Goal: Task Accomplishment & Management: Use online tool/utility

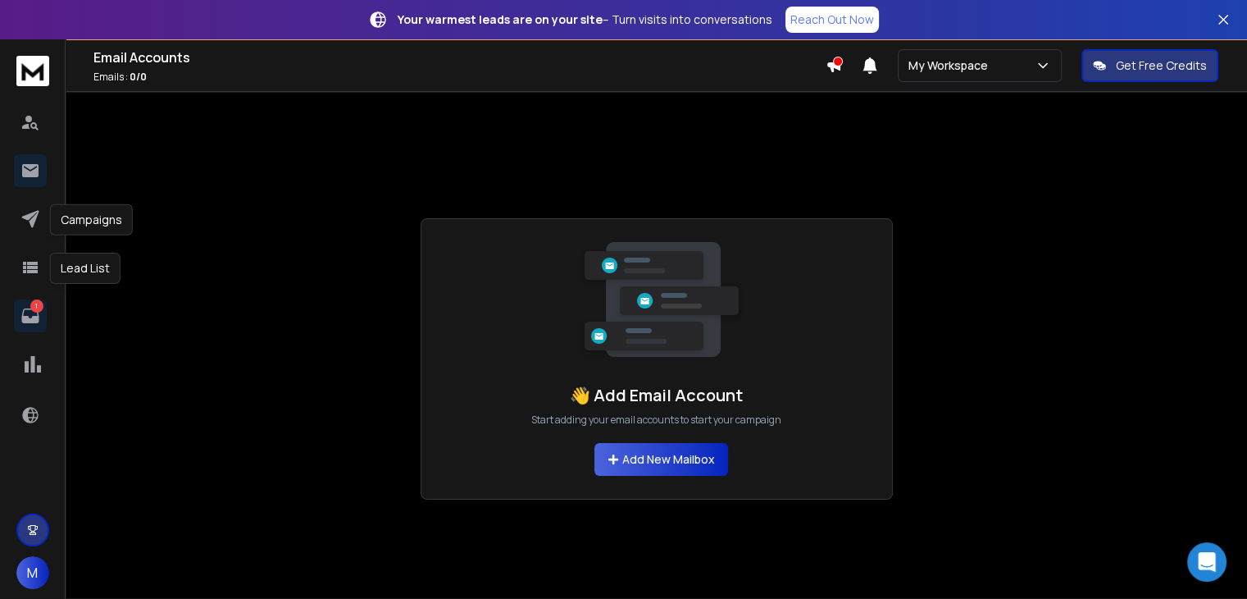
click at [22, 316] on icon at bounding box center [29, 315] width 17 height 15
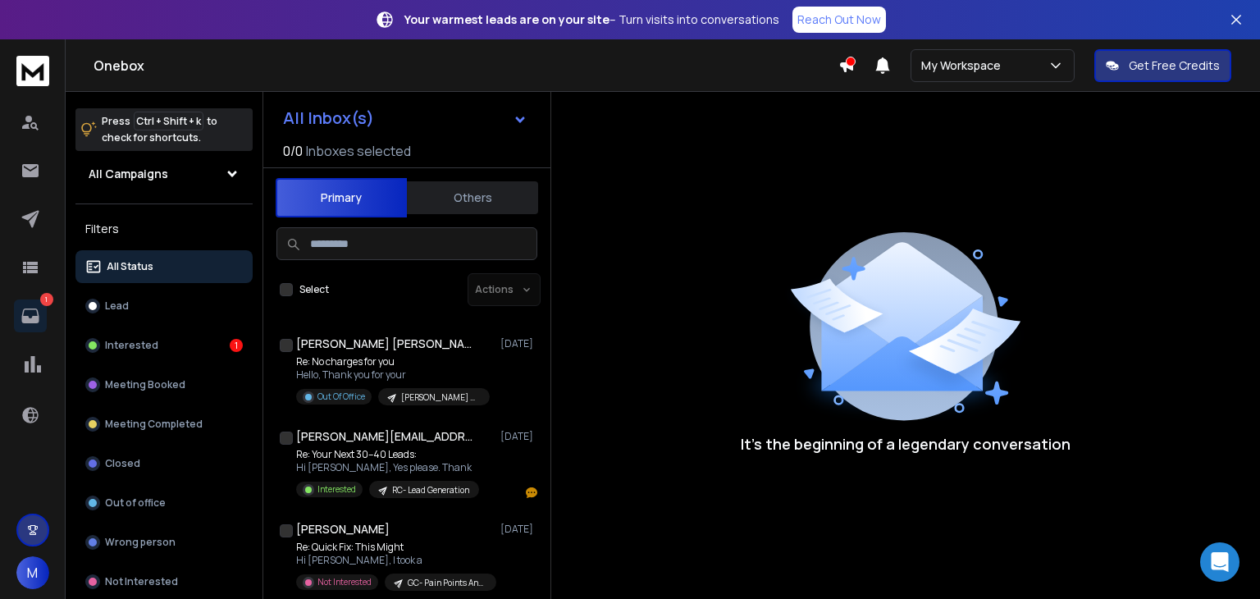
click at [349, 245] on input at bounding box center [406, 243] width 261 height 33
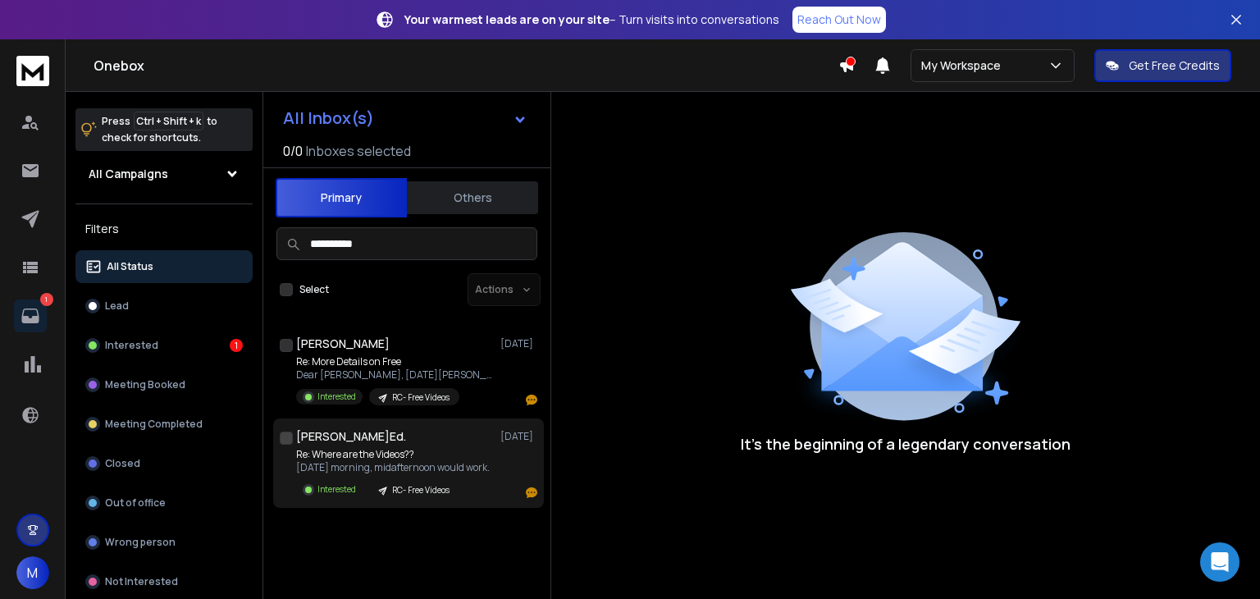
type input "**********"
click at [381, 447] on div "[PERSON_NAME]Ed. [DATE] Re: Where are the Videos?? [DATE] morning, midafternoon…" at bounding box center [416, 463] width 241 height 70
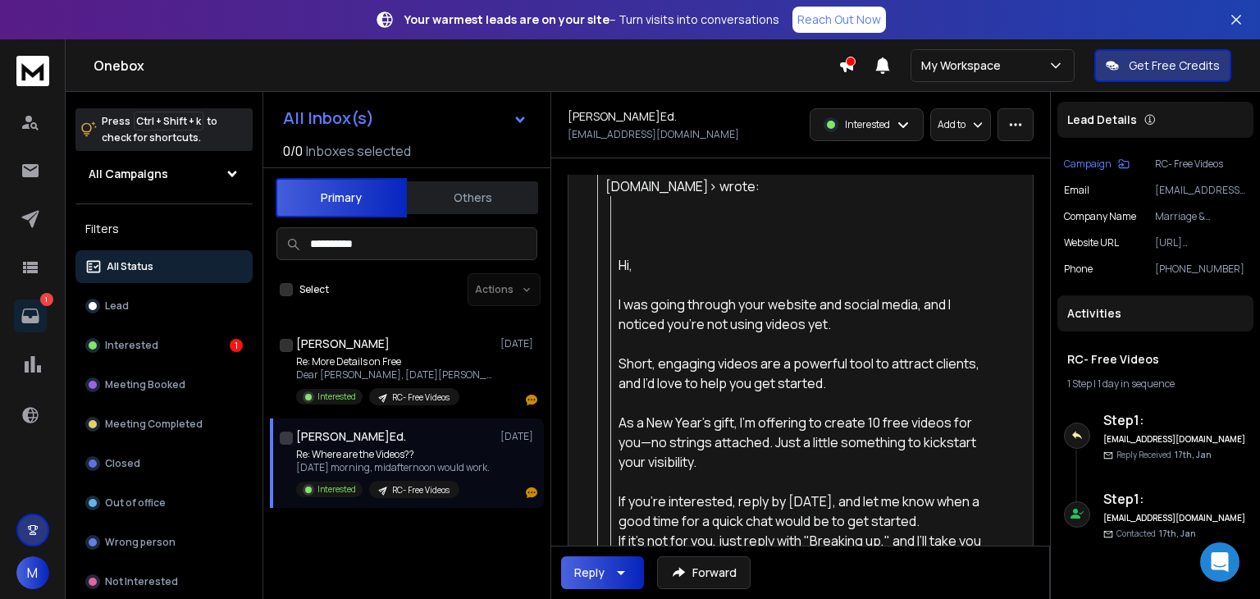
scroll to position [574, 0]
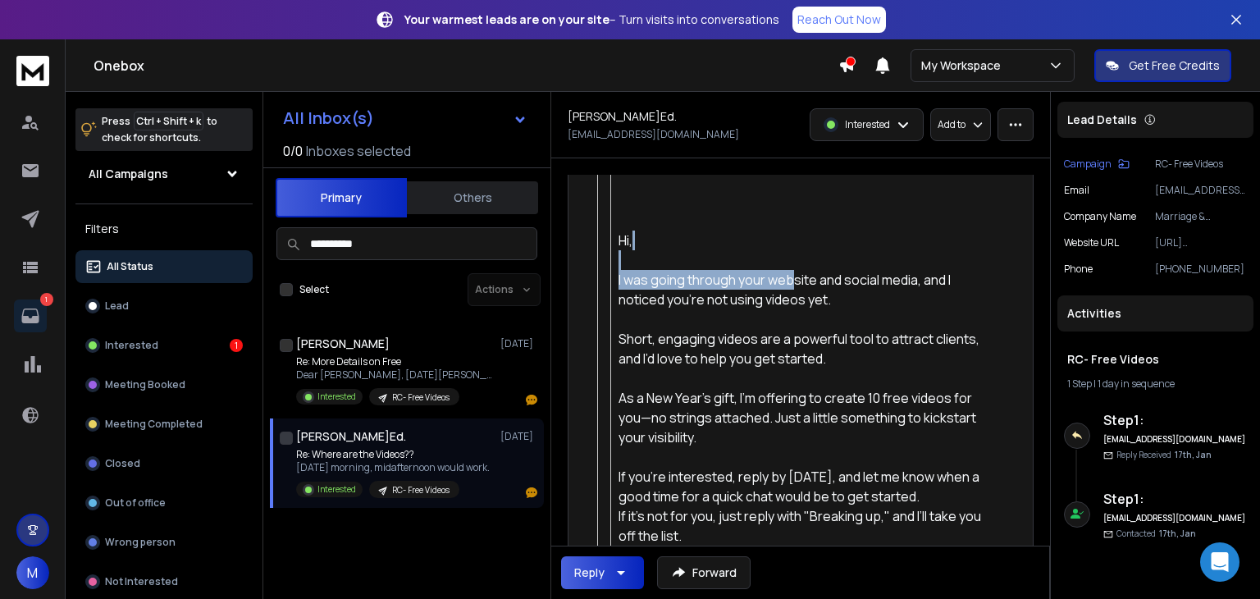
drag, startPoint x: 791, startPoint y: 270, endPoint x: 947, endPoint y: 266, distance: 155.9
click at [947, 266] on div "Hi, I was going through your website and social media, and I noticed you're not…" at bounding box center [807, 417] width 378 height 374
click at [911, 299] on div "Hi, I was going through your website and social media, and I noticed you're not…" at bounding box center [807, 417] width 378 height 374
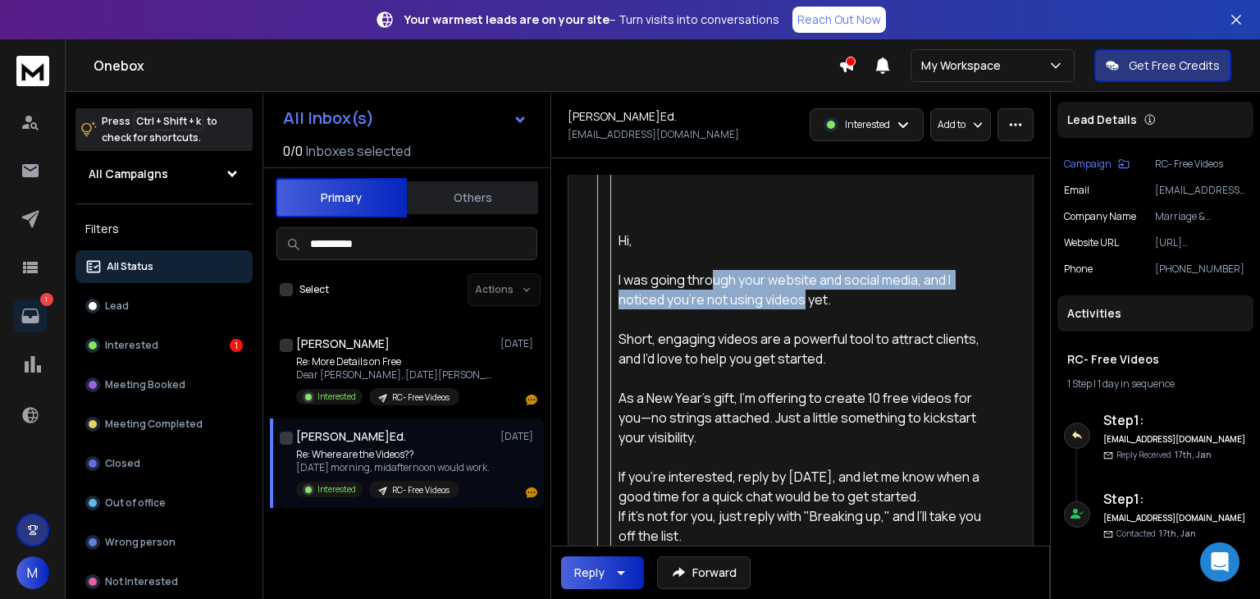
drag, startPoint x: 713, startPoint y: 278, endPoint x: 805, endPoint y: 289, distance: 93.4
click at [805, 289] on div "Hi, I was going through your website and social media, and I noticed you're not…" at bounding box center [807, 417] width 378 height 374
click at [767, 303] on div "Hi, I was going through your website and social media, and I noticed you're not…" at bounding box center [807, 417] width 378 height 374
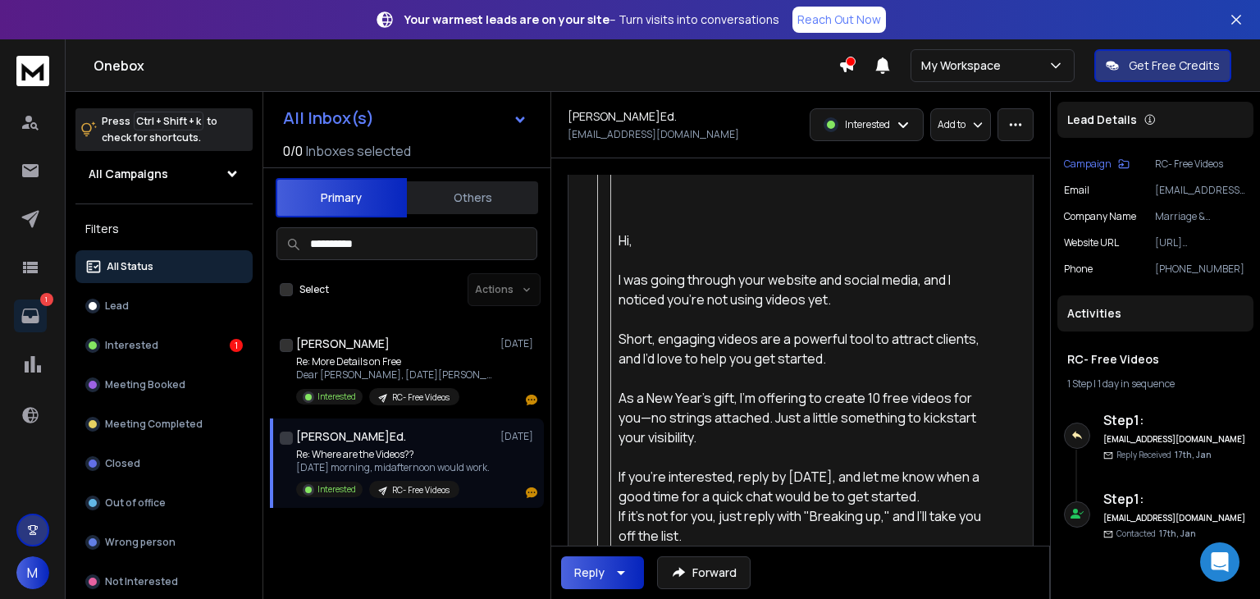
drag, startPoint x: 747, startPoint y: 298, endPoint x: 884, endPoint y: 303, distance: 137.0
click at [884, 303] on div "Hi, I was going through your website and social media, and I noticed you're not…" at bounding box center [807, 417] width 378 height 374
click at [727, 346] on div "Hi, I was going through your website and social media, and I noticed you're not…" at bounding box center [807, 417] width 378 height 374
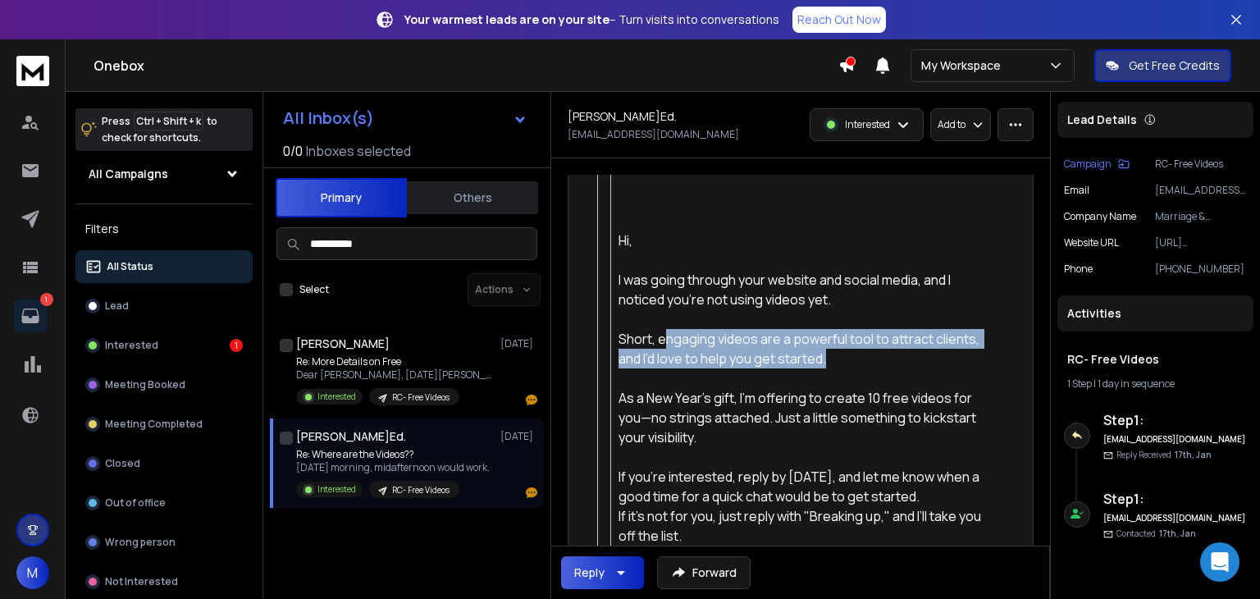
drag, startPoint x: 666, startPoint y: 339, endPoint x: 942, endPoint y: 352, distance: 276.7
click at [942, 352] on div "Hi, I was going through your website and social media, and I noticed you're not…" at bounding box center [807, 417] width 378 height 374
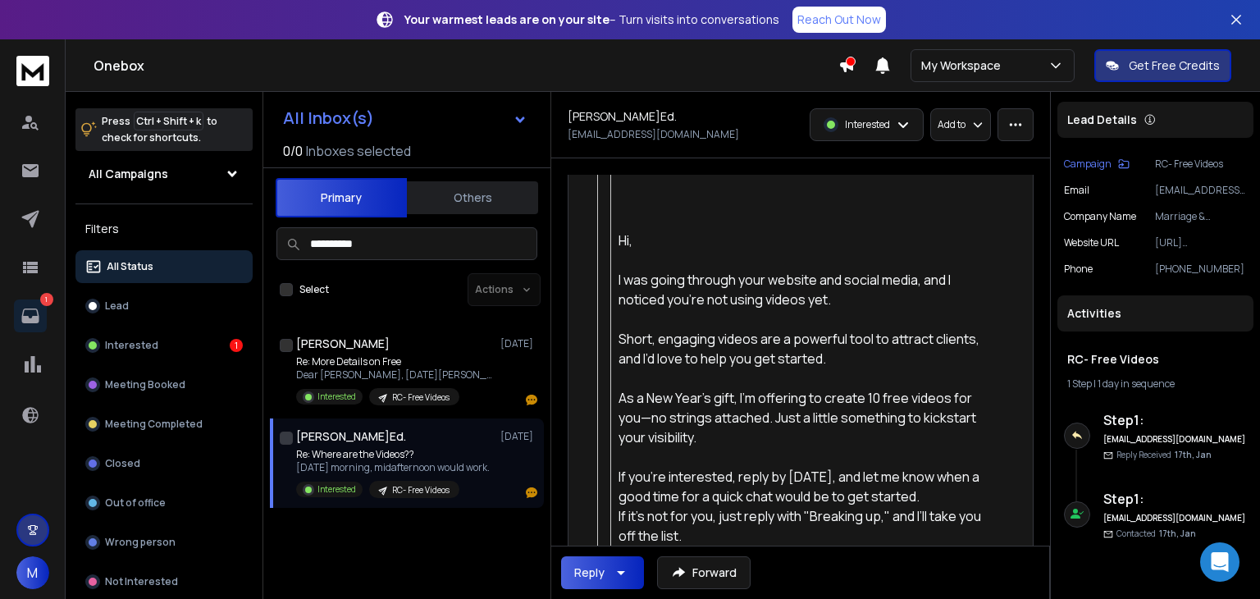
click at [735, 378] on div "Hi, I was going through your website and social media, and I noticed you're not…" at bounding box center [807, 417] width 378 height 374
drag, startPoint x: 645, startPoint y: 358, endPoint x: 847, endPoint y: 358, distance: 201.7
click at [847, 358] on div "Hi, I was going through your website and social media, and I noticed you're not…" at bounding box center [807, 417] width 378 height 374
click at [745, 415] on div "Hi, I was going through your website and social media, and I noticed you're not…" at bounding box center [807, 417] width 378 height 374
drag, startPoint x: 654, startPoint y: 402, endPoint x: 777, endPoint y: 401, distance: 123.0
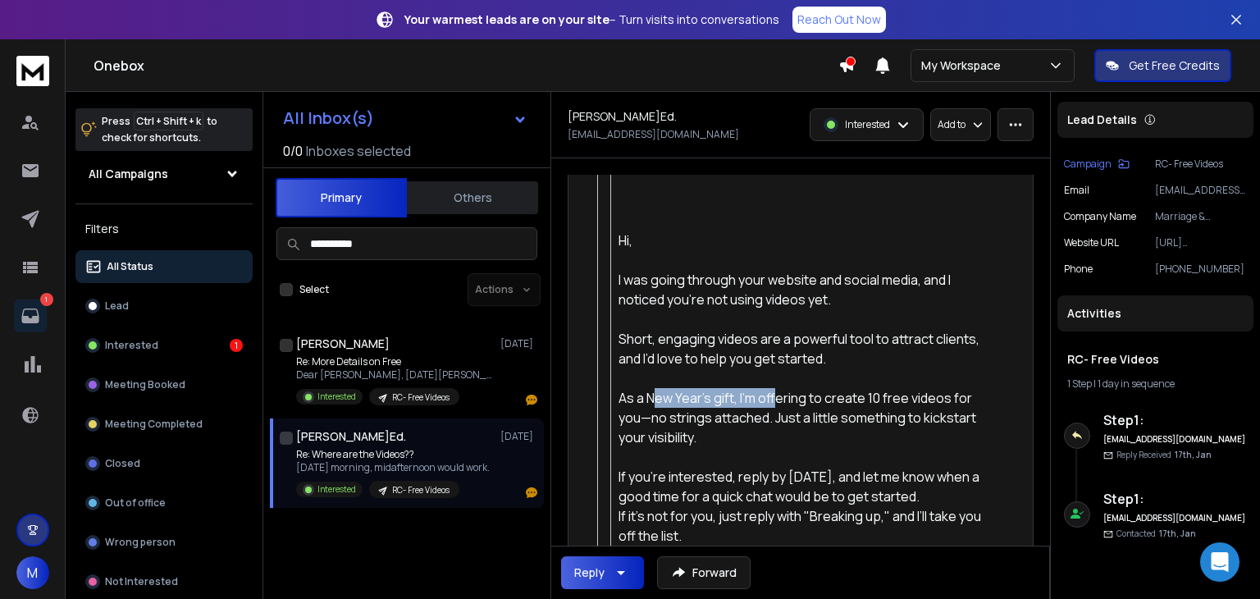
click at [777, 401] on div "Hi, I was going through your website and social media, and I noticed you're not…" at bounding box center [807, 417] width 378 height 374
click at [815, 411] on div "Hi, I was going through your website and social media, and I noticed you're not…" at bounding box center [807, 417] width 378 height 374
drag, startPoint x: 844, startPoint y: 390, endPoint x: 976, endPoint y: 401, distance: 132.5
click at [976, 401] on div "Hi, I was going through your website and social media, and I noticed you're not…" at bounding box center [807, 417] width 378 height 374
click at [759, 429] on div "Hi, I was going through your website and social media, and I noticed you're not…" at bounding box center [807, 417] width 378 height 374
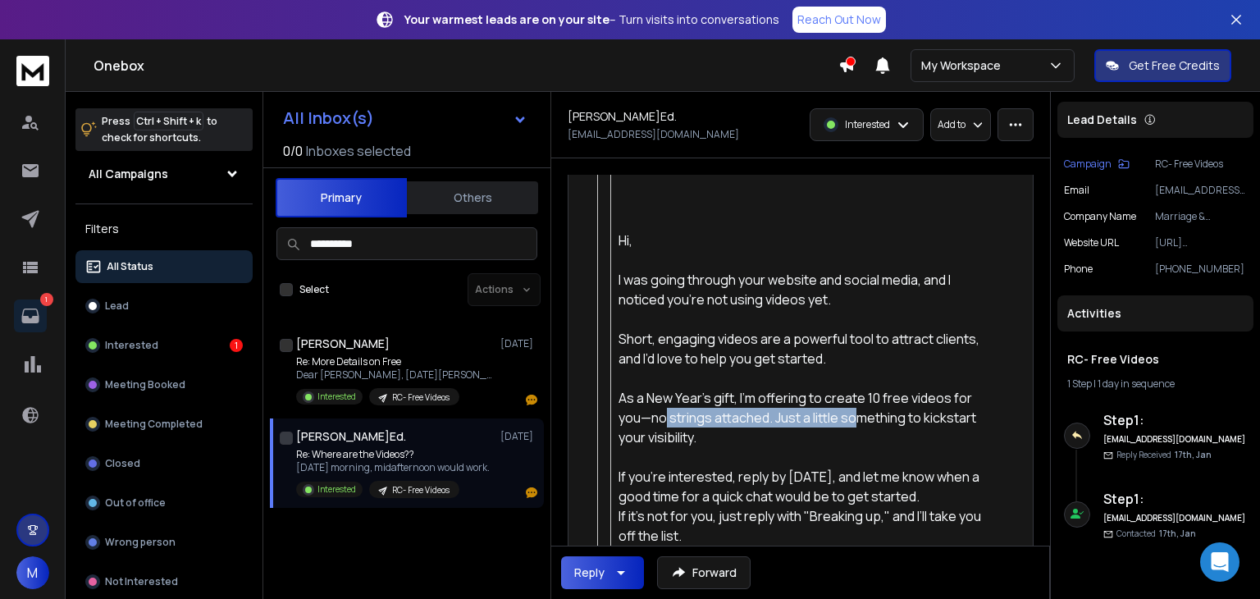
drag, startPoint x: 663, startPoint y: 414, endPoint x: 853, endPoint y: 424, distance: 189.7
click at [853, 424] on div "Hi, I was going through your website and social media, and I noticed you're not…" at bounding box center [807, 417] width 378 height 374
click at [798, 442] on div "Hi, I was going through your website and social media, and I noticed you're not…" at bounding box center [807, 417] width 378 height 374
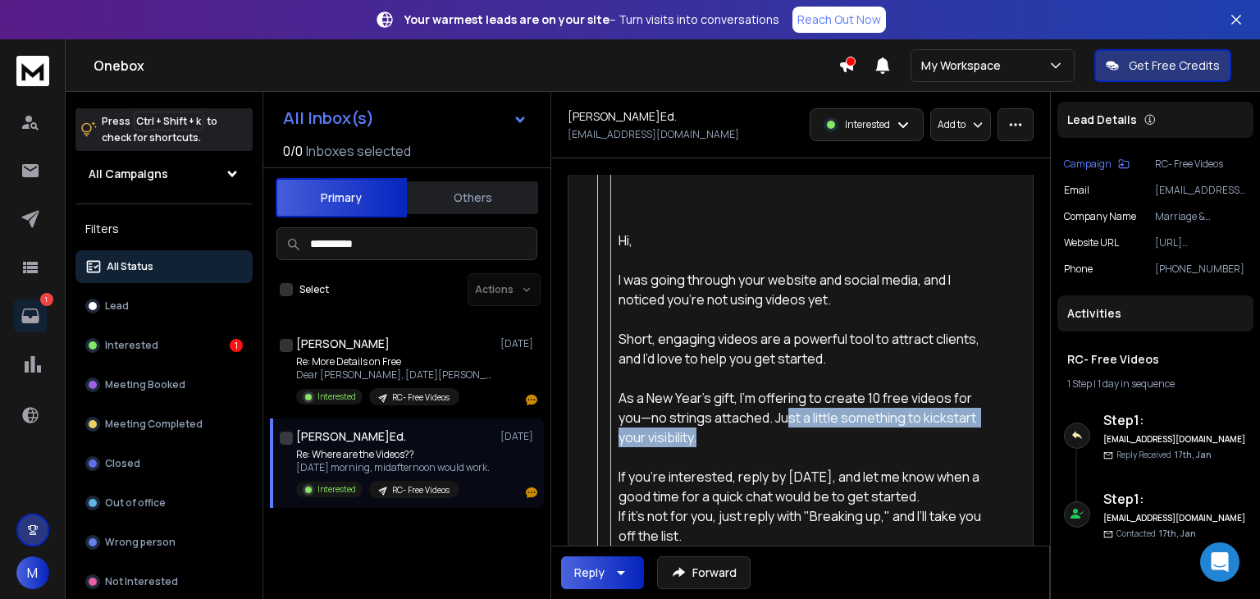
drag, startPoint x: 788, startPoint y: 417, endPoint x: 949, endPoint y: 427, distance: 161.0
click at [949, 427] on div "Hi, I was going through your website and social media, and I noticed you're not…" at bounding box center [807, 417] width 378 height 374
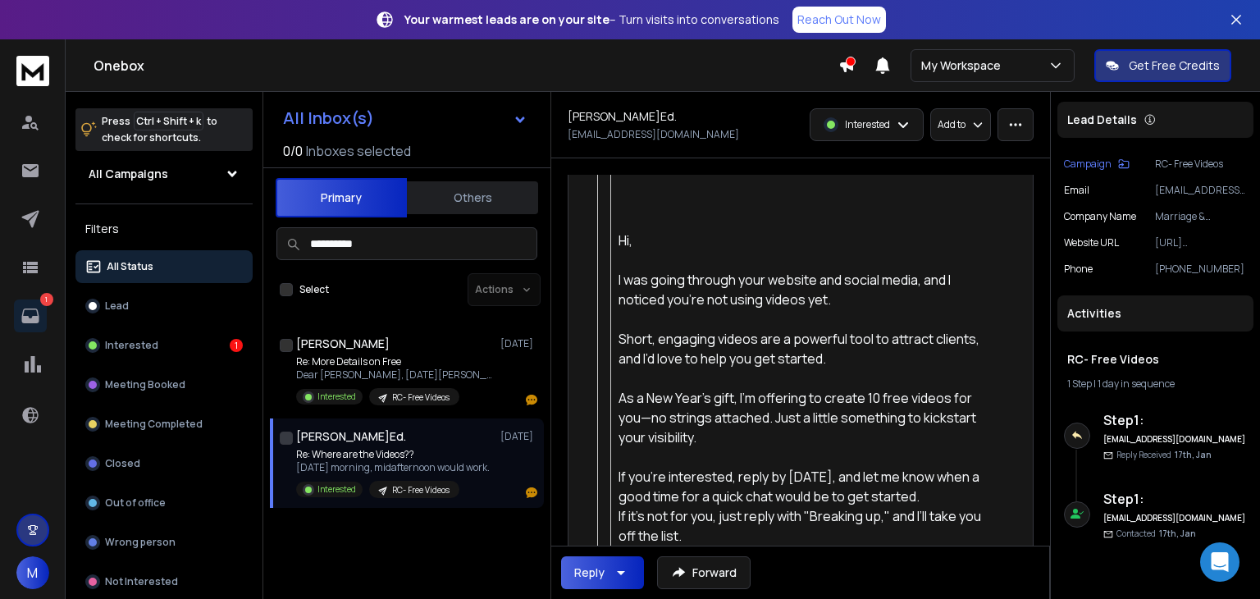
click at [745, 450] on div "Hi, I was going through your website and social media, and I noticed you're not…" at bounding box center [807, 417] width 378 height 374
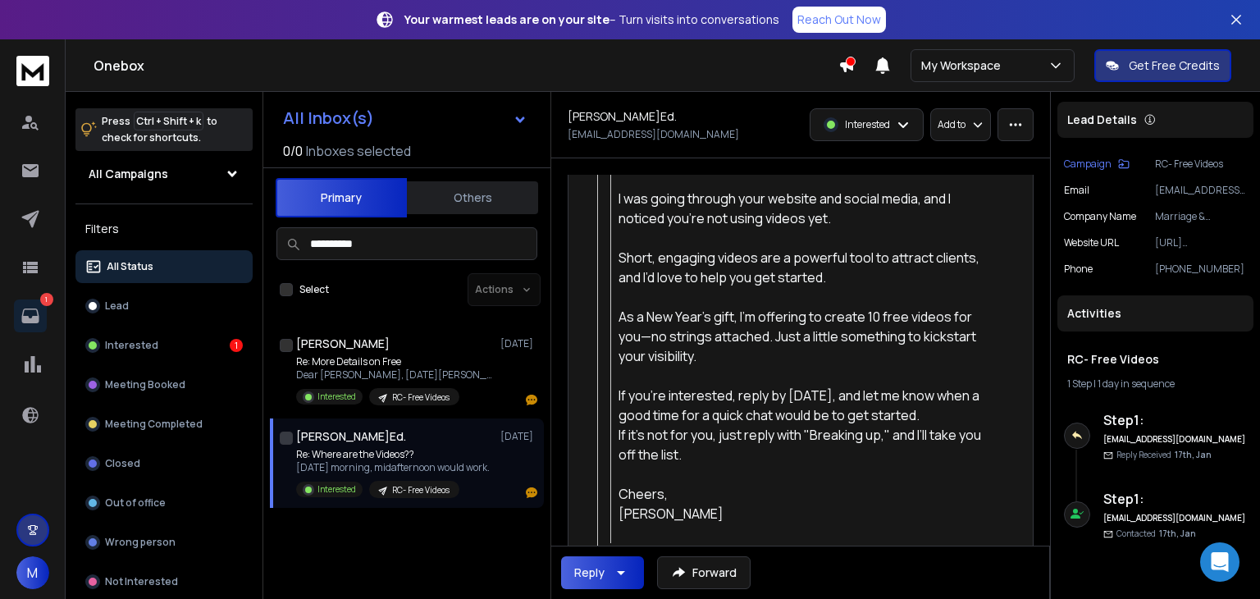
scroll to position [738, 0]
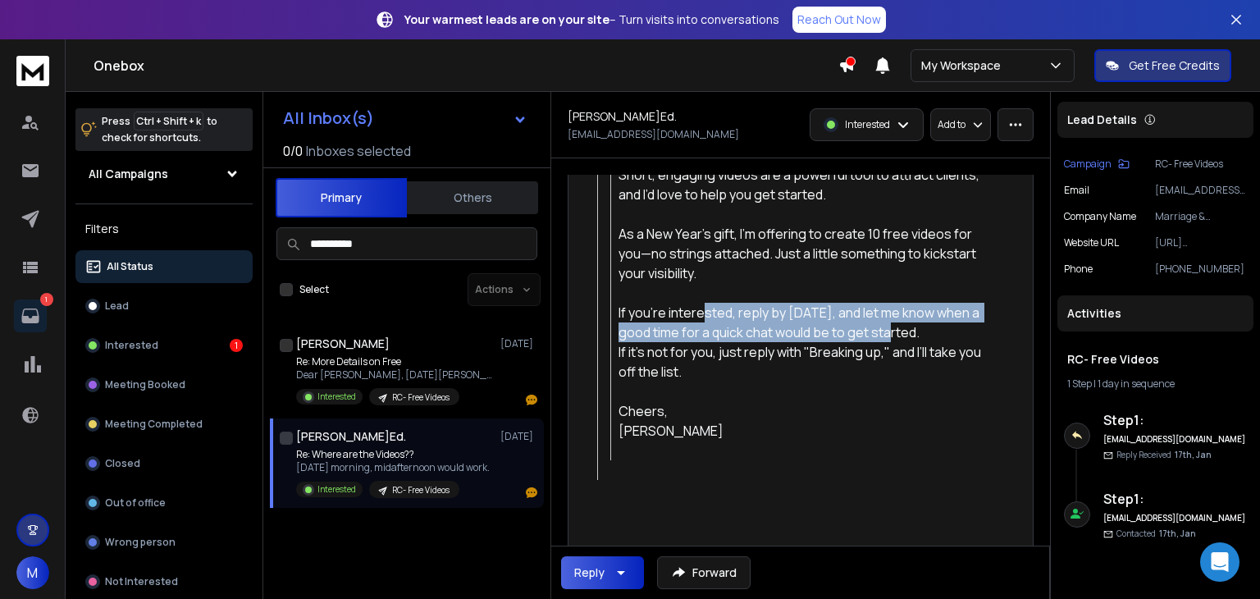
drag, startPoint x: 702, startPoint y: 309, endPoint x: 899, endPoint y: 326, distance: 197.6
click at [899, 326] on div "Hi, I was going through your website and social media, and I noticed you're not…" at bounding box center [807, 253] width 378 height 374
click at [855, 335] on div "Hi, I was going through your website and social media, and I noticed you're not…" at bounding box center [807, 253] width 378 height 374
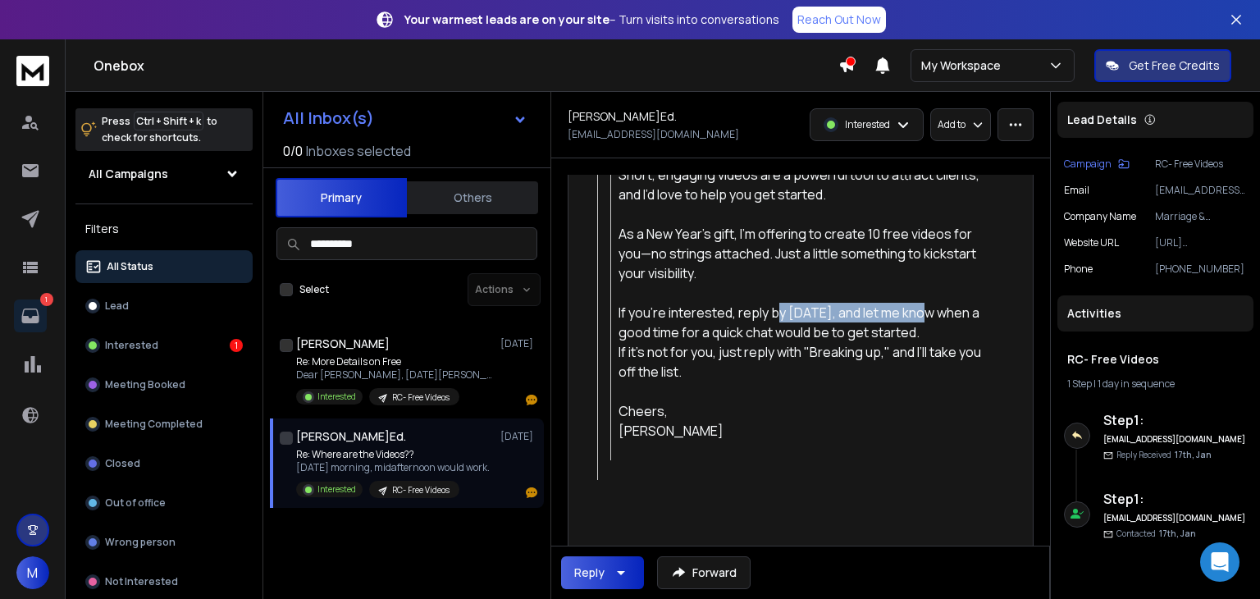
drag, startPoint x: 780, startPoint y: 311, endPoint x: 918, endPoint y: 311, distance: 138.6
click at [918, 311] on div "Hi, I was going through your website and social media, and I noticed you're not…" at bounding box center [807, 253] width 378 height 374
click at [879, 343] on div "Hi, I was going through your website and social media, and I noticed you're not…" at bounding box center [807, 253] width 378 height 374
drag, startPoint x: 659, startPoint y: 335, endPoint x: 836, endPoint y: 335, distance: 177.1
click at [836, 335] on div "Hi, I was going through your website and social media, and I noticed you're not…" at bounding box center [807, 253] width 378 height 374
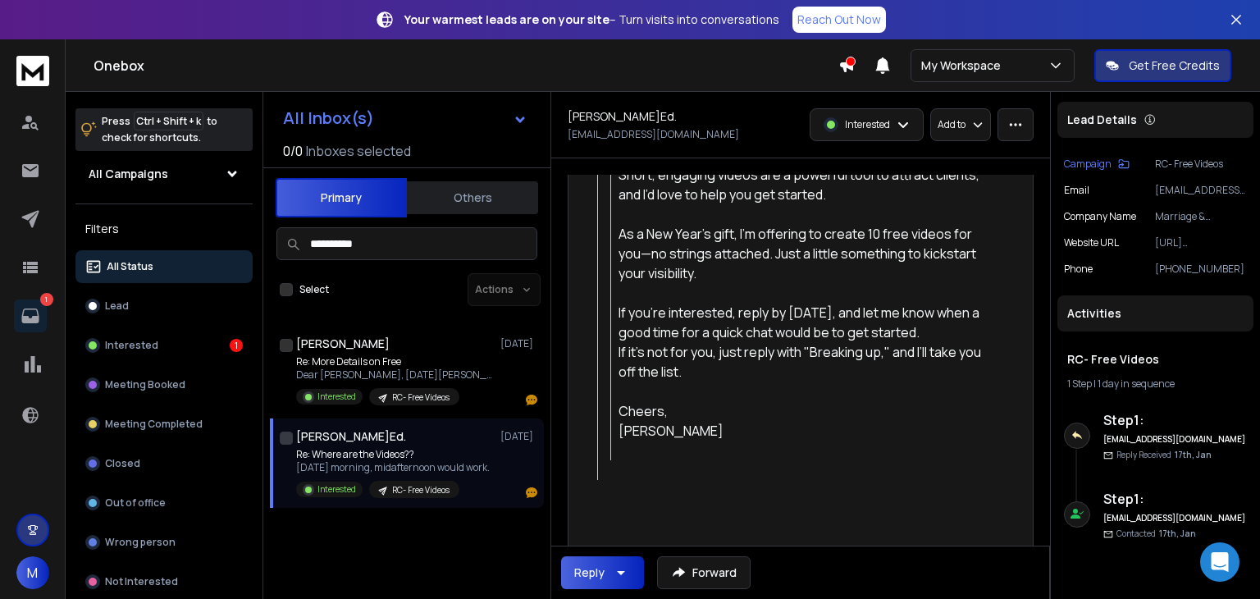
click at [824, 371] on div "Hi, I was going through your website and social media, and I noticed you're not…" at bounding box center [807, 253] width 378 height 374
drag, startPoint x: 744, startPoint y: 351, endPoint x: 897, endPoint y: 350, distance: 153.4
click at [897, 350] on div "Hi, I was going through your website and social media, and I noticed you're not…" at bounding box center [807, 253] width 378 height 374
click at [840, 342] on div "Hi, I was going through your website and social media, and I noticed you're not…" at bounding box center [807, 253] width 378 height 374
drag, startPoint x: 663, startPoint y: 356, endPoint x: 816, endPoint y: 354, distance: 153.4
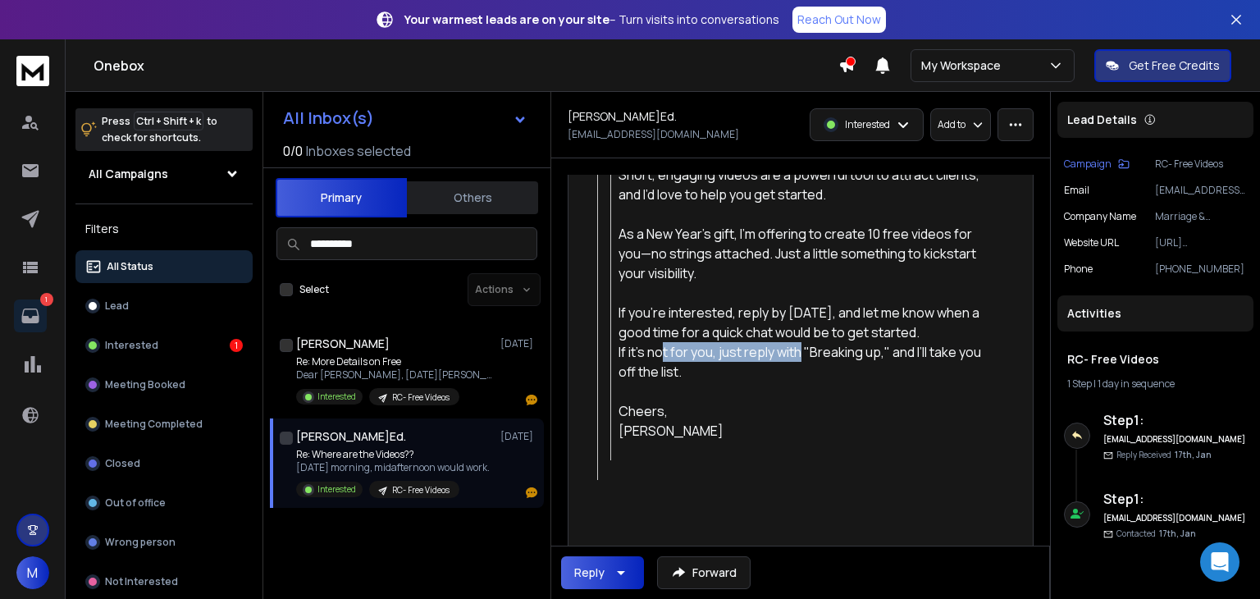
click at [810, 356] on div "Hi, I was going through your website and social media, and I noticed you're not…" at bounding box center [807, 253] width 378 height 374
click at [846, 367] on div "Hi, I was going through your website and social media, and I noticed you're not…" at bounding box center [807, 253] width 378 height 374
drag, startPoint x: 820, startPoint y: 345, endPoint x: 941, endPoint y: 348, distance: 120.6
click at [941, 348] on div "Hi, I was going through your website and social media, and I noticed you're not…" at bounding box center [807, 253] width 378 height 374
click at [927, 375] on div "Hi, I was going through your website and social media, and I noticed you're not…" at bounding box center [807, 253] width 378 height 374
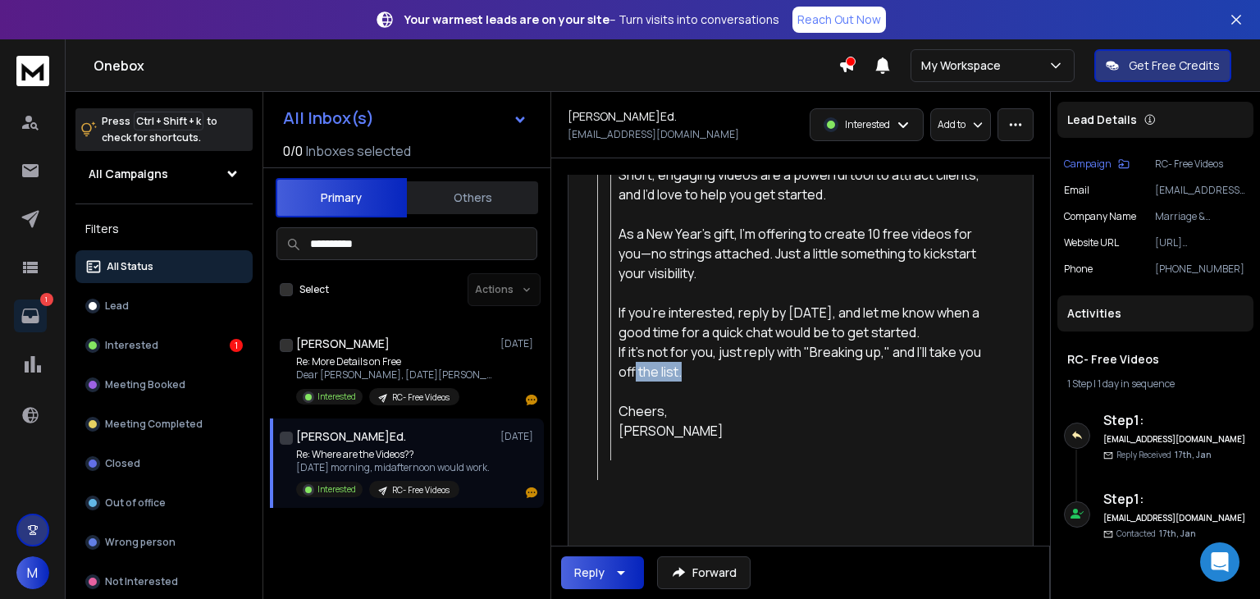
drag, startPoint x: 635, startPoint y: 368, endPoint x: 732, endPoint y: 367, distance: 96.8
click at [732, 367] on div "Hi, I was going through your website and social media, and I noticed you're not…" at bounding box center [807, 253] width 378 height 374
click at [845, 367] on div "Hi, I was going through your website and social media, and I noticed you're not…" at bounding box center [807, 253] width 378 height 374
drag, startPoint x: 802, startPoint y: 345, endPoint x: 918, endPoint y: 348, distance: 115.7
click at [918, 348] on div "Hi, I was going through your website and social media, and I noticed you're not…" at bounding box center [807, 253] width 378 height 374
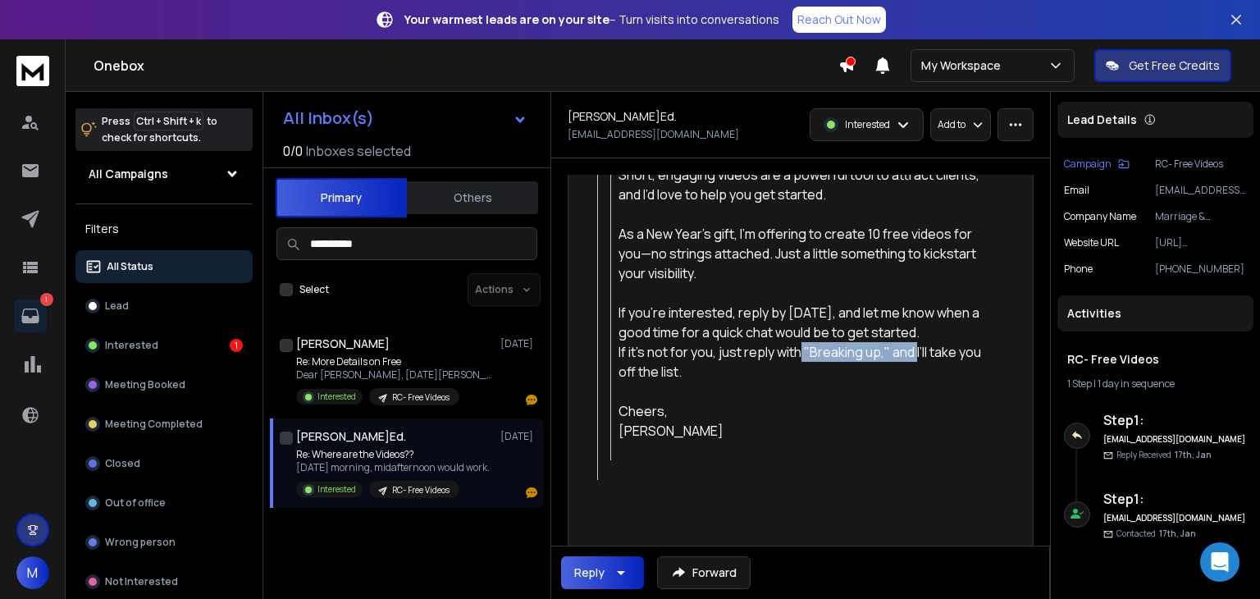
click at [840, 345] on div "Hi, I was going through your website and social media, and I noticed you're not…" at bounding box center [807, 253] width 378 height 374
drag, startPoint x: 796, startPoint y: 350, endPoint x: 906, endPoint y: 349, distance: 109.9
click at [906, 349] on div "Hi, I was going through your website and social media, and I noticed you're not…" at bounding box center [807, 253] width 378 height 374
click at [857, 376] on div "Hi, I was going through your website and social media, and I noticed you're not…" at bounding box center [807, 253] width 378 height 374
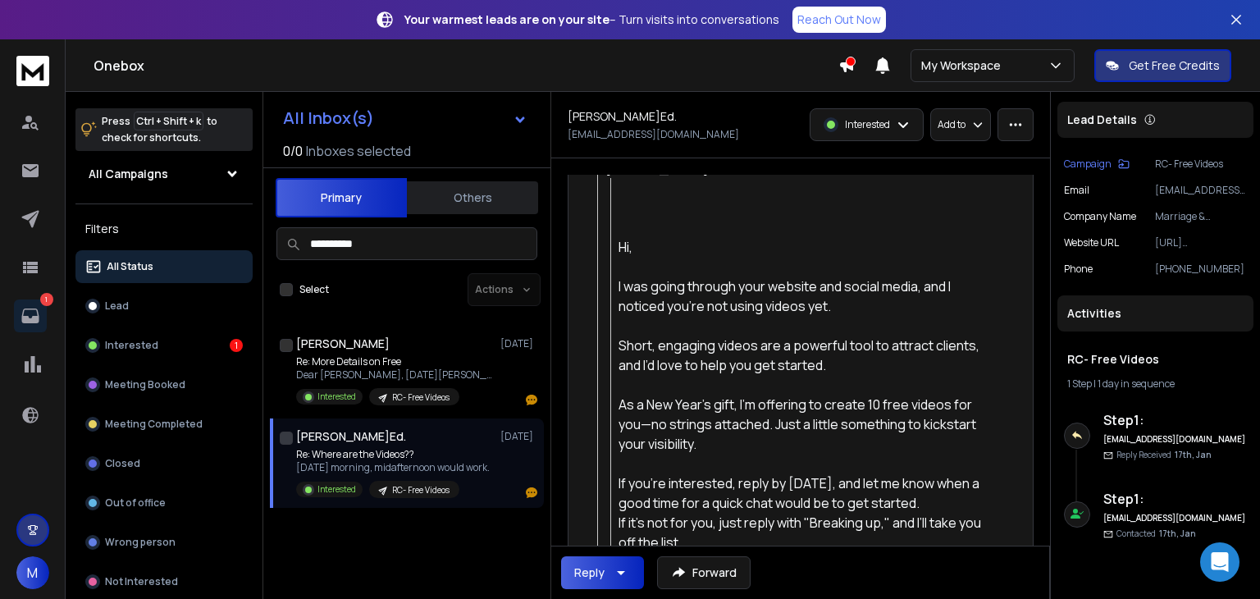
scroll to position [574, 0]
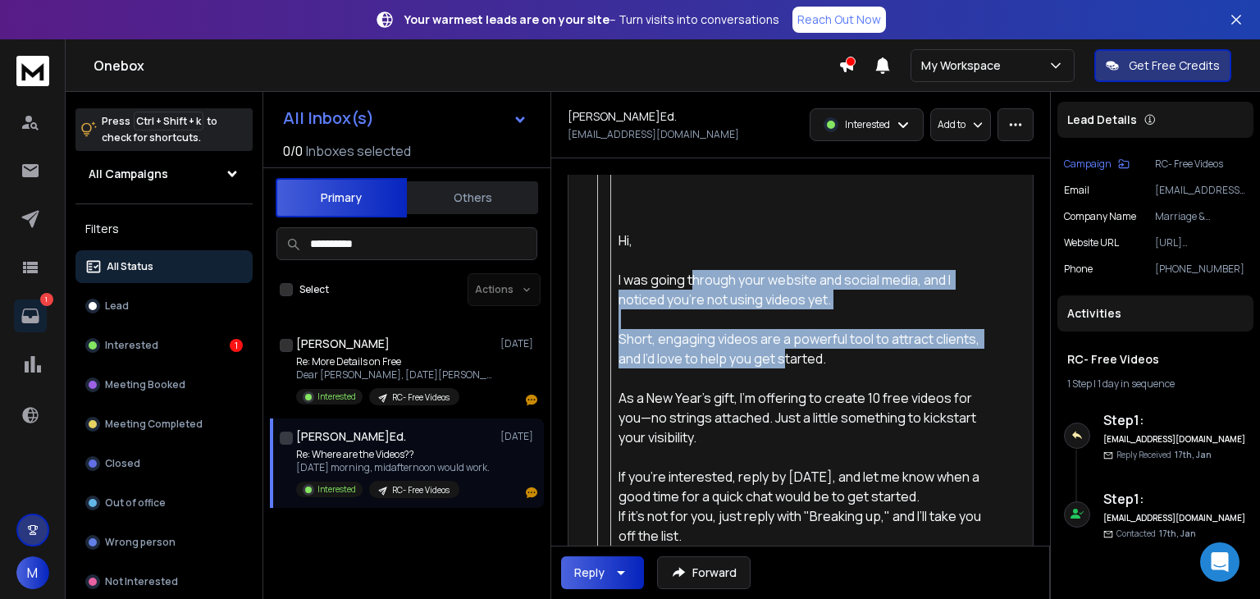
drag, startPoint x: 695, startPoint y: 278, endPoint x: 786, endPoint y: 351, distance: 116.0
click at [786, 351] on div "Hi, I was going through your website and social media, and I noticed you're not…" at bounding box center [807, 417] width 378 height 374
click at [702, 366] on div "Hi, I was going through your website and social media, and I noticed you're not…" at bounding box center [807, 417] width 378 height 374
drag, startPoint x: 679, startPoint y: 277, endPoint x: 741, endPoint y: 354, distance: 99.1
click at [741, 353] on div "Hi, I was going through your website and social media, and I noticed you're not…" at bounding box center [807, 417] width 378 height 374
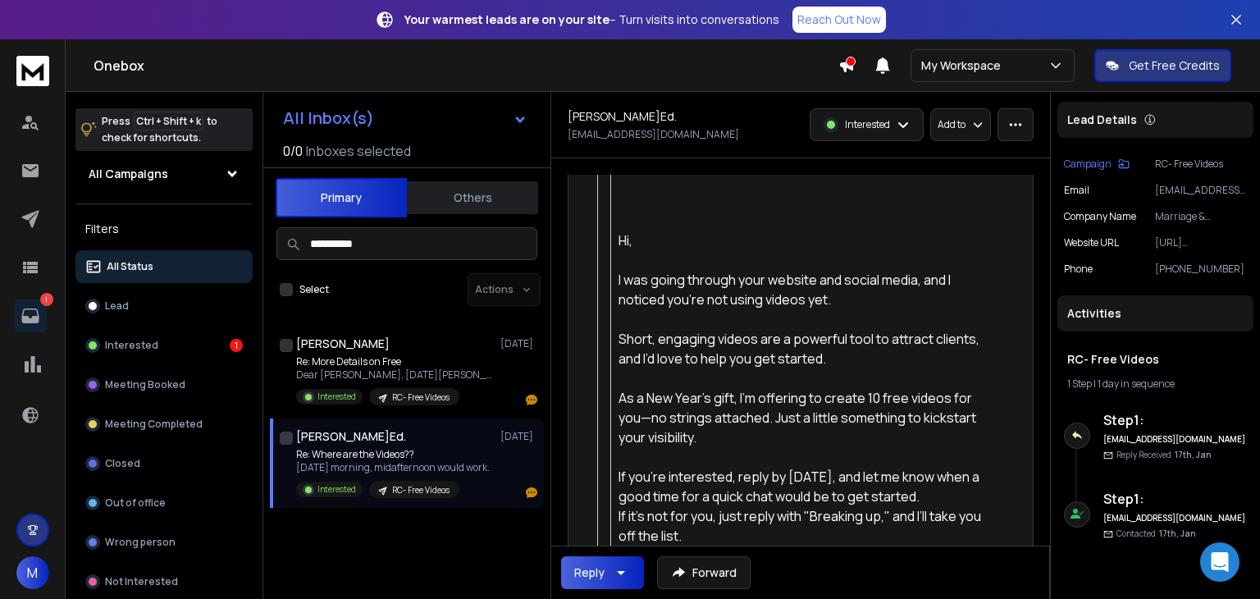
click at [800, 376] on div "Hi, I was going through your website and social media, and I noticed you're not…" at bounding box center [807, 417] width 378 height 374
